Goal: Transaction & Acquisition: Obtain resource

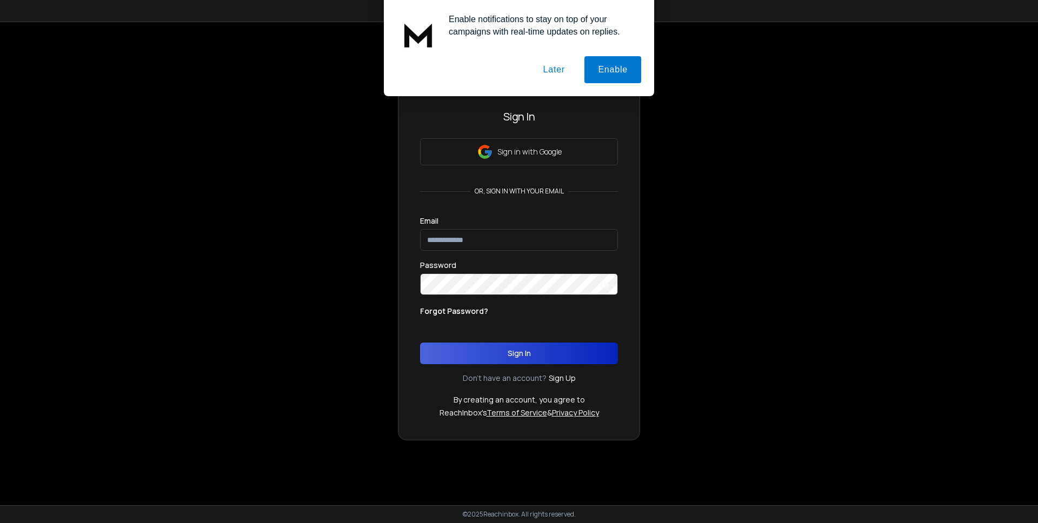
click at [485, 231] on input "email" at bounding box center [519, 240] width 198 height 22
click at [497, 239] on input "email" at bounding box center [519, 240] width 198 height 22
paste input "**********"
type input "**********"
click at [420, 343] on button "Sign In" at bounding box center [519, 354] width 198 height 22
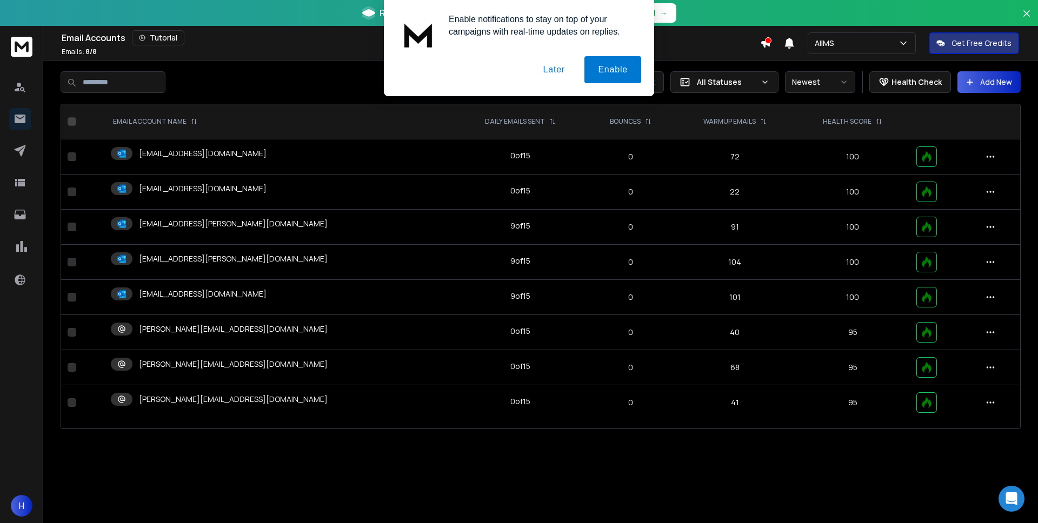
click at [562, 68] on button "Later" at bounding box center [553, 69] width 49 height 27
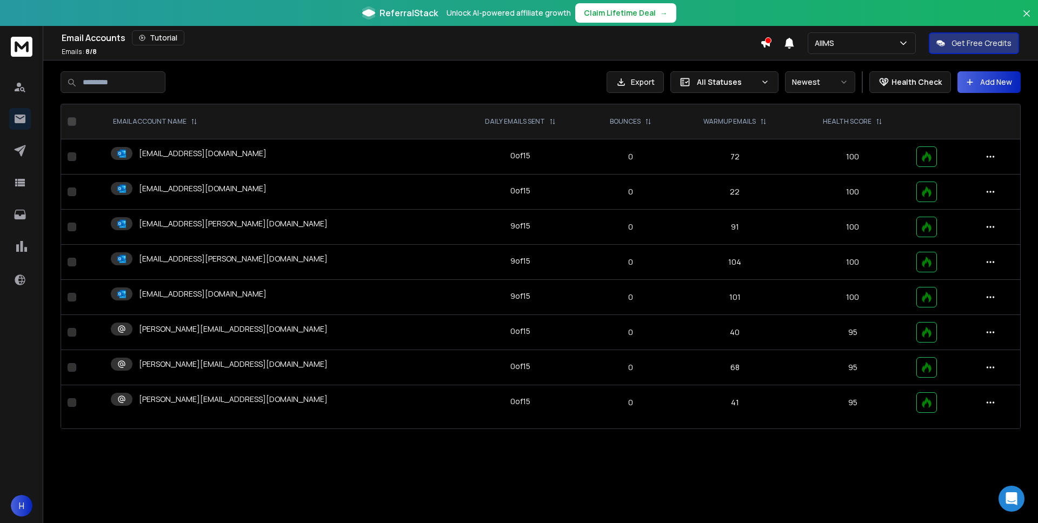
click at [24, 138] on div at bounding box center [21, 182] width 25 height 225
click at [22, 153] on icon at bounding box center [19, 150] width 11 height 11
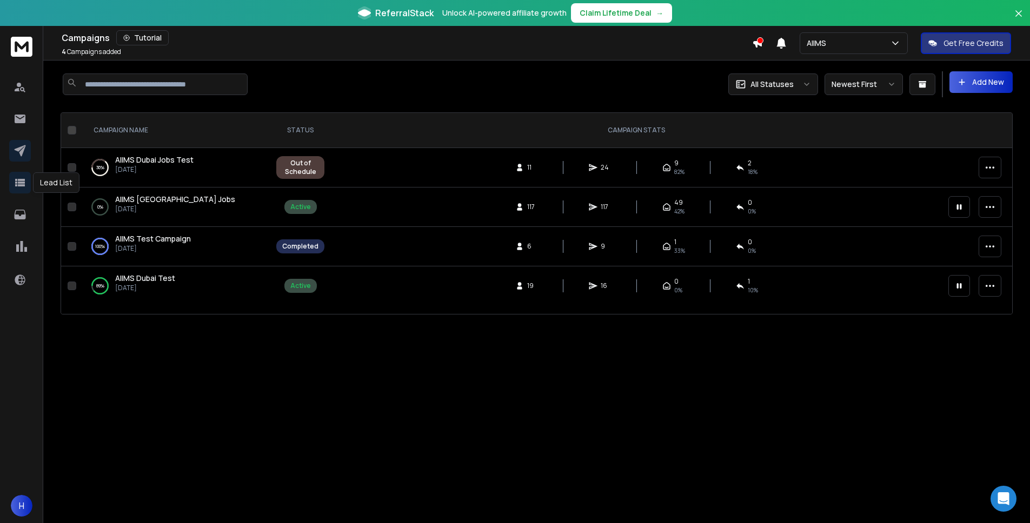
click at [24, 183] on icon at bounding box center [20, 183] width 10 height 8
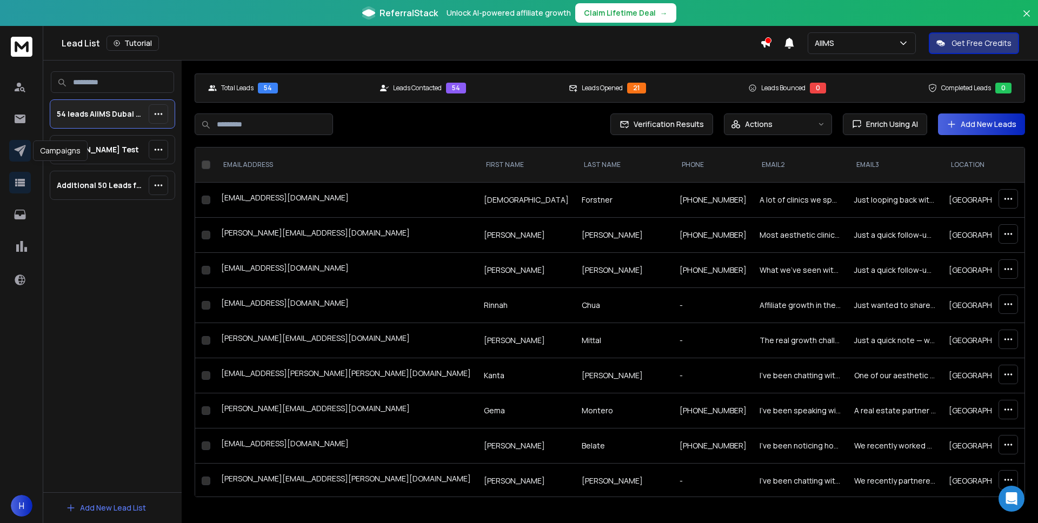
click at [23, 150] on icon at bounding box center [19, 150] width 11 height 11
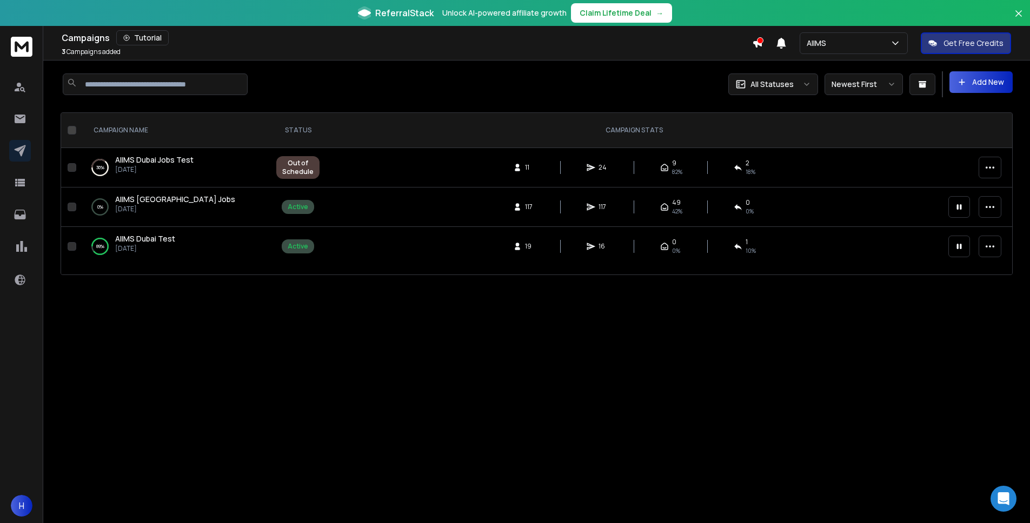
click at [836, 85] on button "Newest First" at bounding box center [863, 85] width 78 height 22
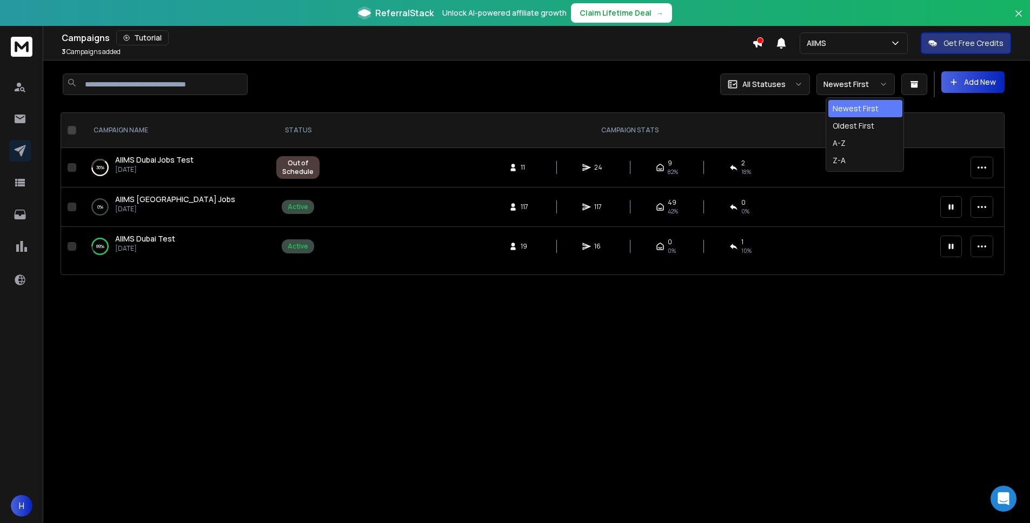
click at [682, 59] on div "Campaigns Tutorial 3 Campaigns added AIIMS Get Free Credits" at bounding box center [515, 43] width 1030 height 35
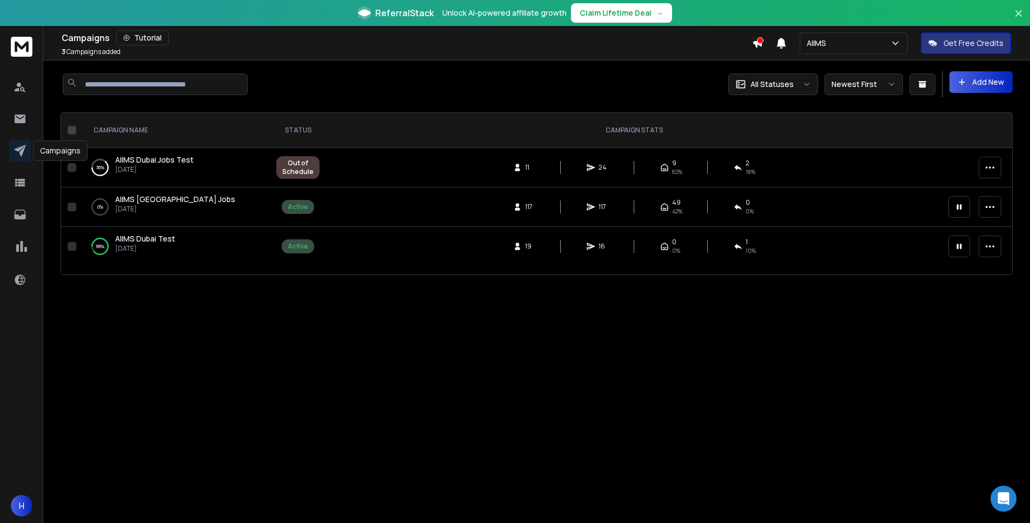
click at [22, 145] on icon at bounding box center [20, 150] width 13 height 13
click at [859, 34] on button "AIIMS" at bounding box center [854, 43] width 108 height 22
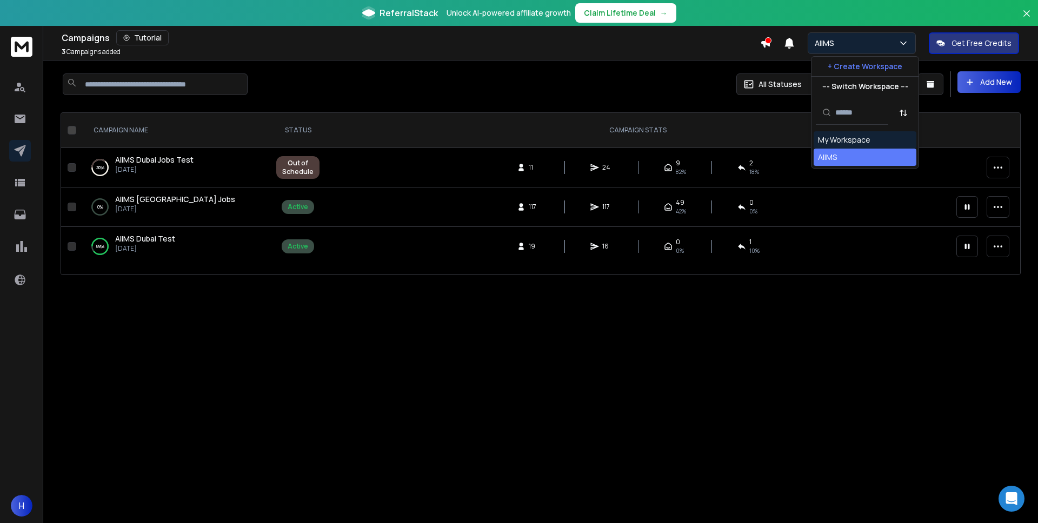
click at [857, 38] on div "AIIMS" at bounding box center [862, 43] width 94 height 11
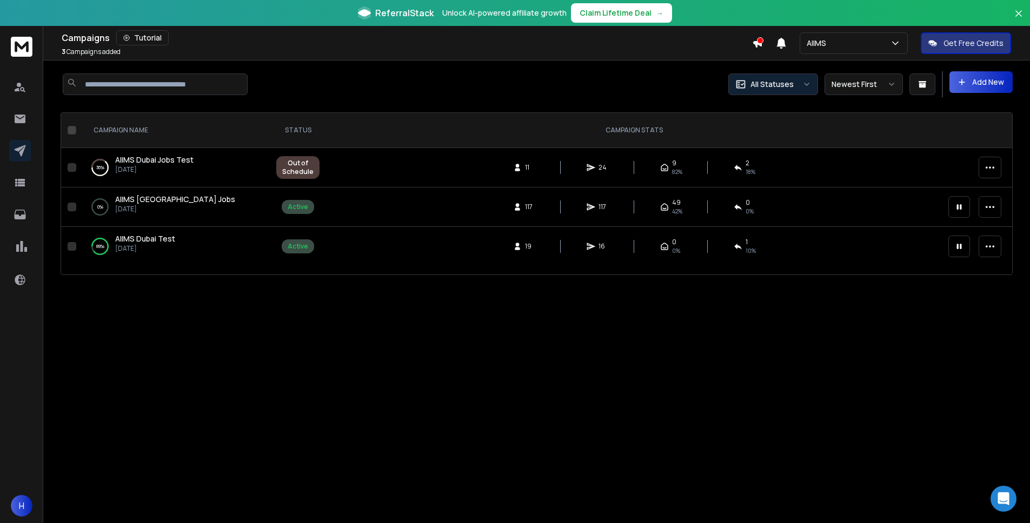
click at [789, 82] on p "All Statuses" at bounding box center [771, 84] width 43 height 11
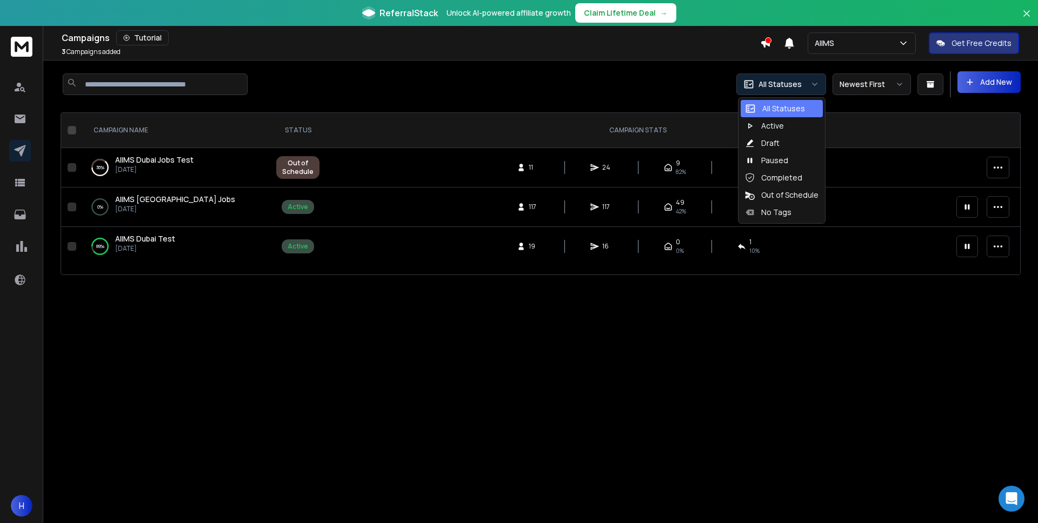
click at [796, 82] on p "All Statuses" at bounding box center [779, 84] width 43 height 11
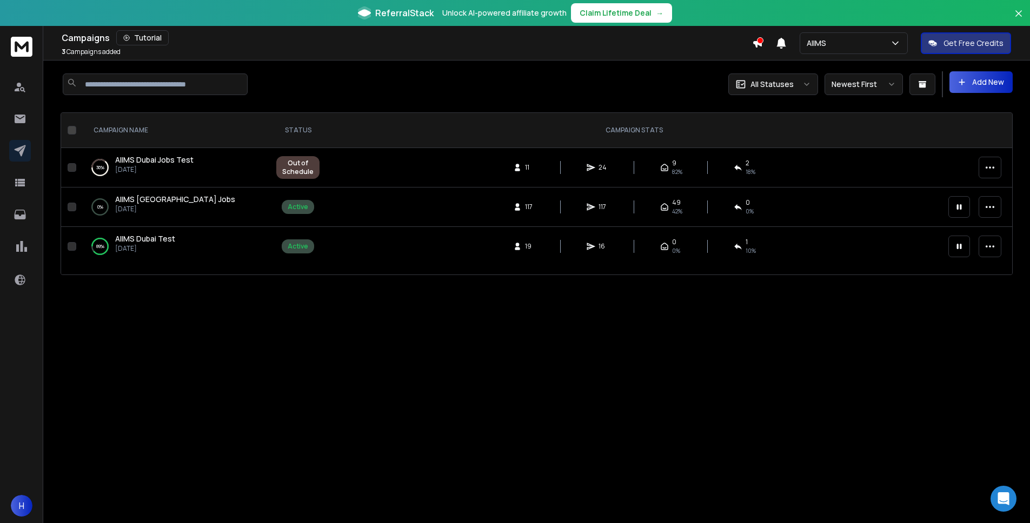
click at [161, 198] on span "AIIMS Dubai Jobs" at bounding box center [175, 199] width 120 height 10
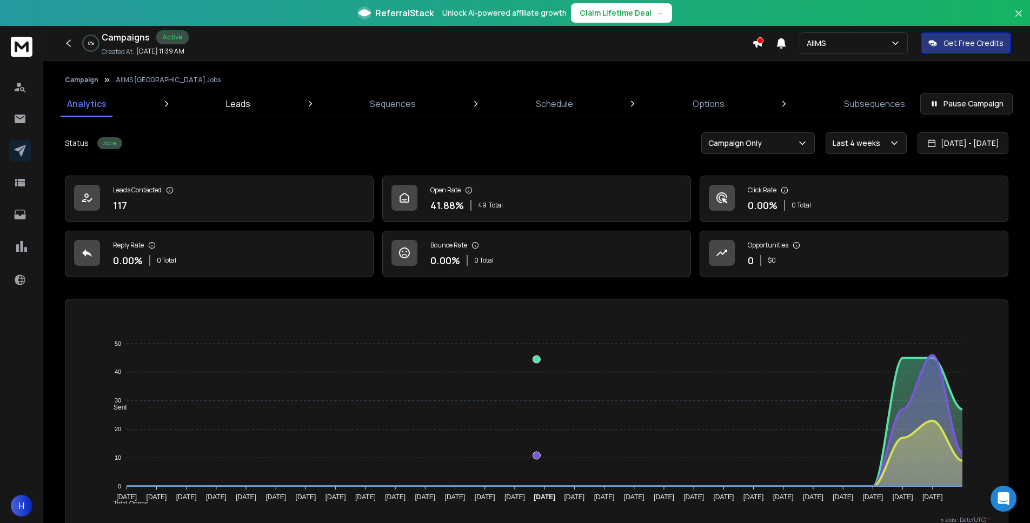
click at [244, 101] on p "Leads" at bounding box center [238, 103] width 24 height 13
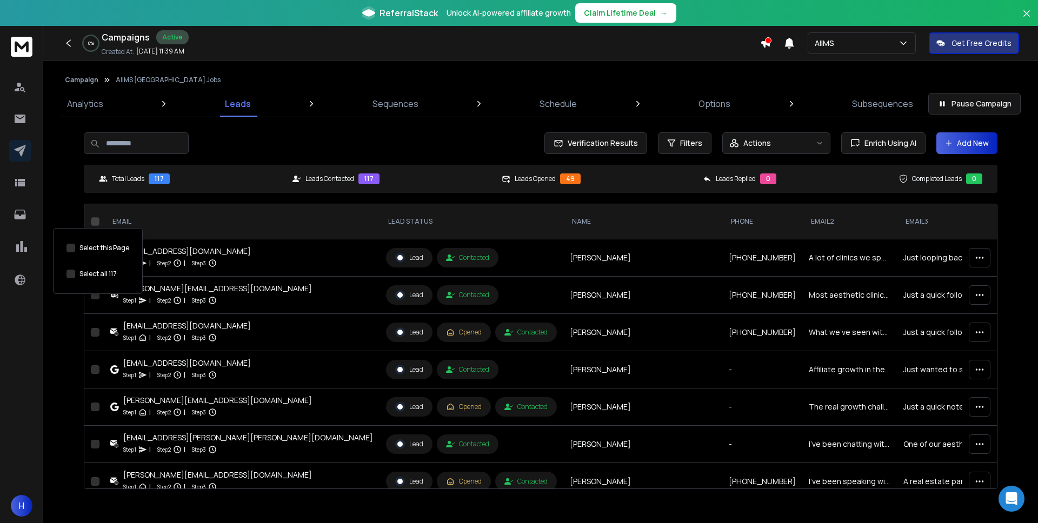
click at [96, 221] on button "Select this Page" at bounding box center [95, 221] width 9 height 9
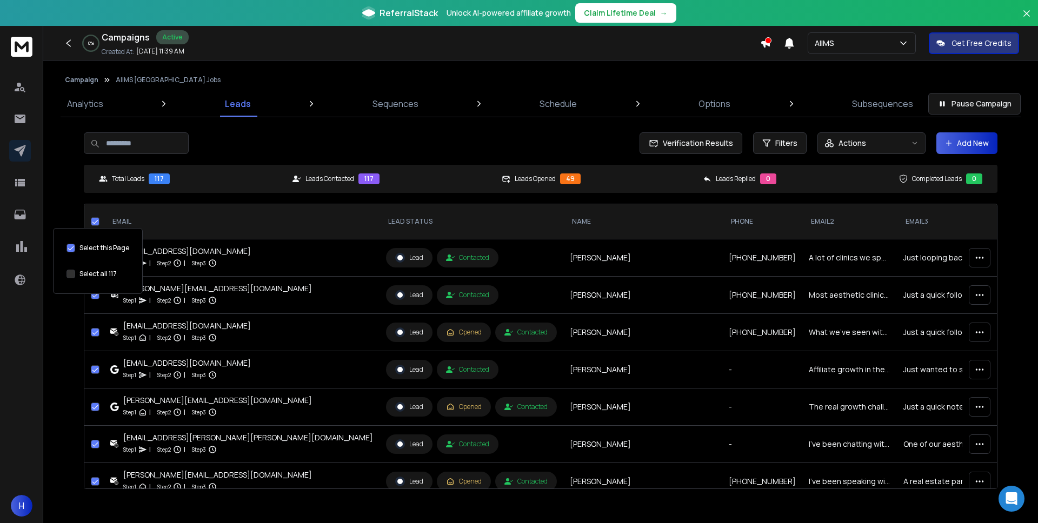
click at [91, 275] on label "Select all 117" at bounding box center [97, 274] width 37 height 9
click at [69, 275] on button "Select this Page" at bounding box center [70, 274] width 9 height 9
click at [896, 149] on button "Actions" at bounding box center [871, 143] width 108 height 22
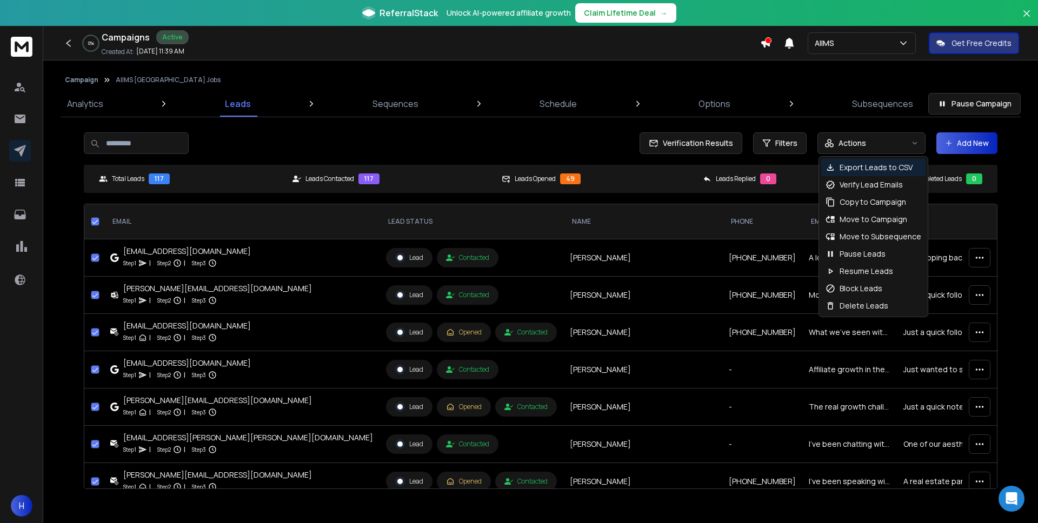
click at [884, 171] on p "Export Leads to CSV" at bounding box center [876, 167] width 73 height 11
